Goal: Navigation & Orientation: Find specific page/section

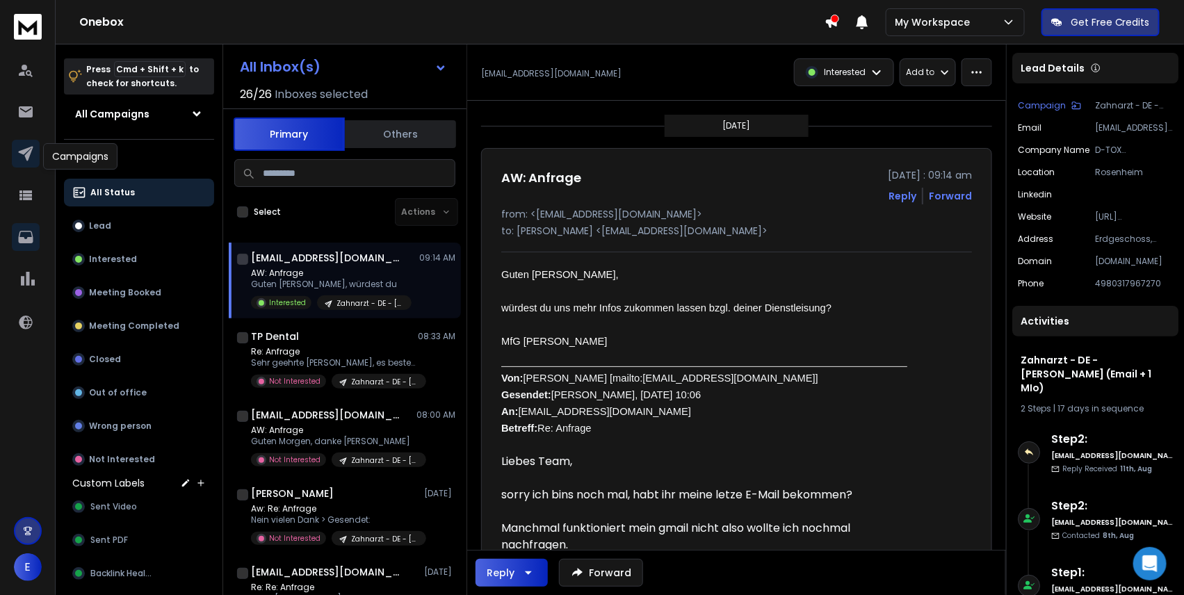
click at [36, 152] on link at bounding box center [26, 154] width 28 height 28
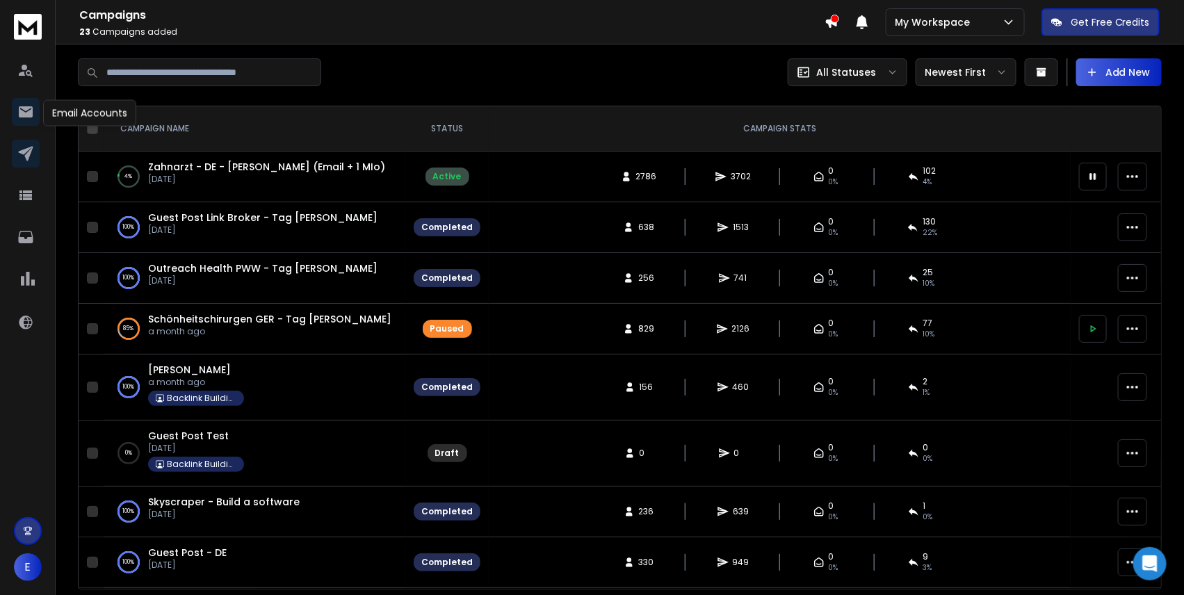
click at [25, 108] on icon at bounding box center [26, 111] width 14 height 11
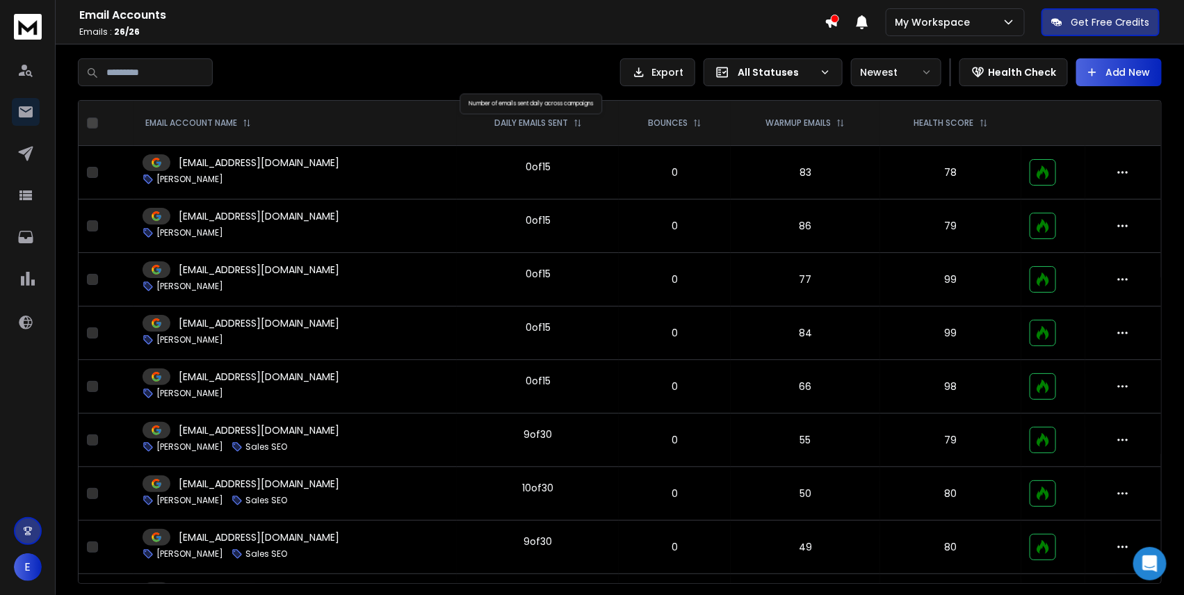
click at [527, 122] on p "DAILY EMAILS SENT" at bounding box center [532, 123] width 74 height 11
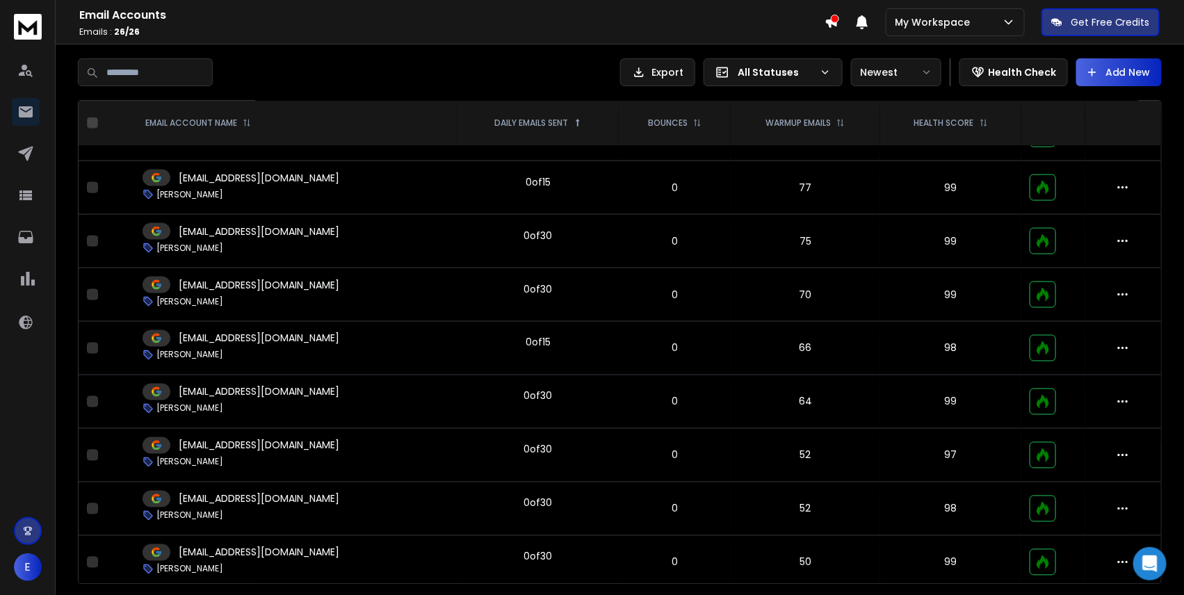
scroll to position [908, 0]
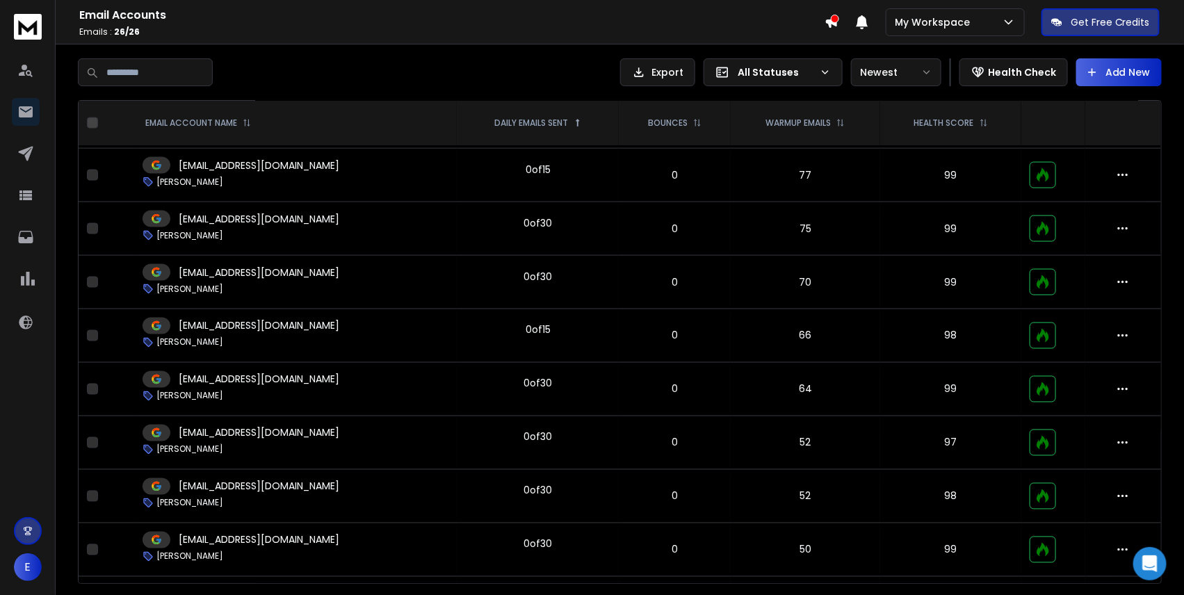
click at [44, 146] on div at bounding box center [28, 156] width 32 height 33
click at [38, 150] on link at bounding box center [26, 154] width 28 height 28
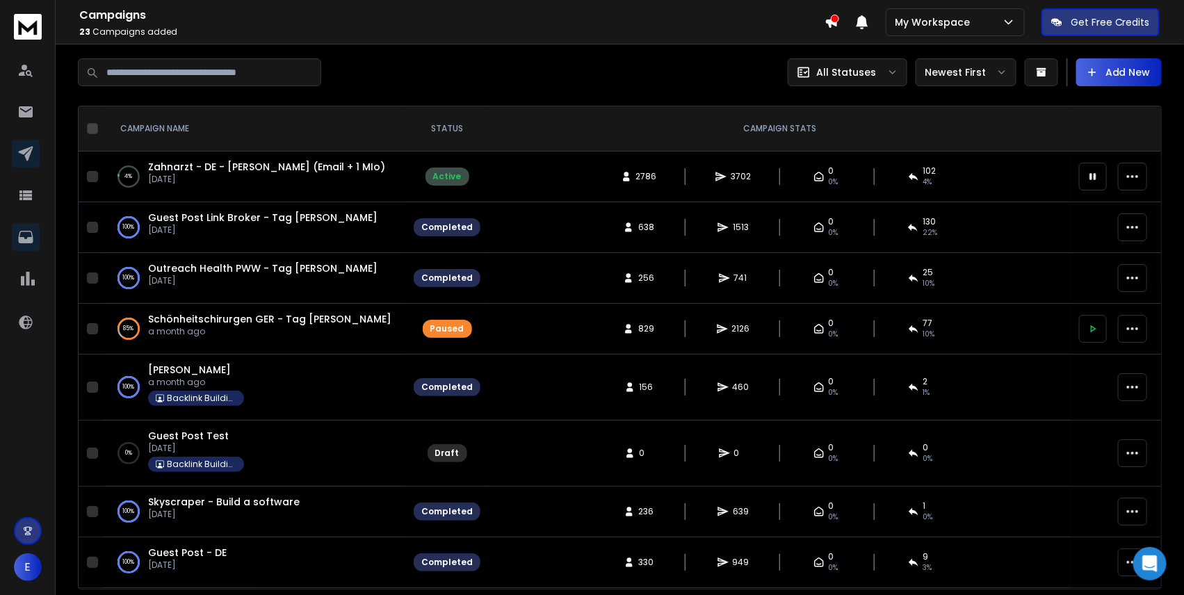
click at [35, 246] on link at bounding box center [26, 237] width 28 height 28
